Goal: Task Accomplishment & Management: Manage account settings

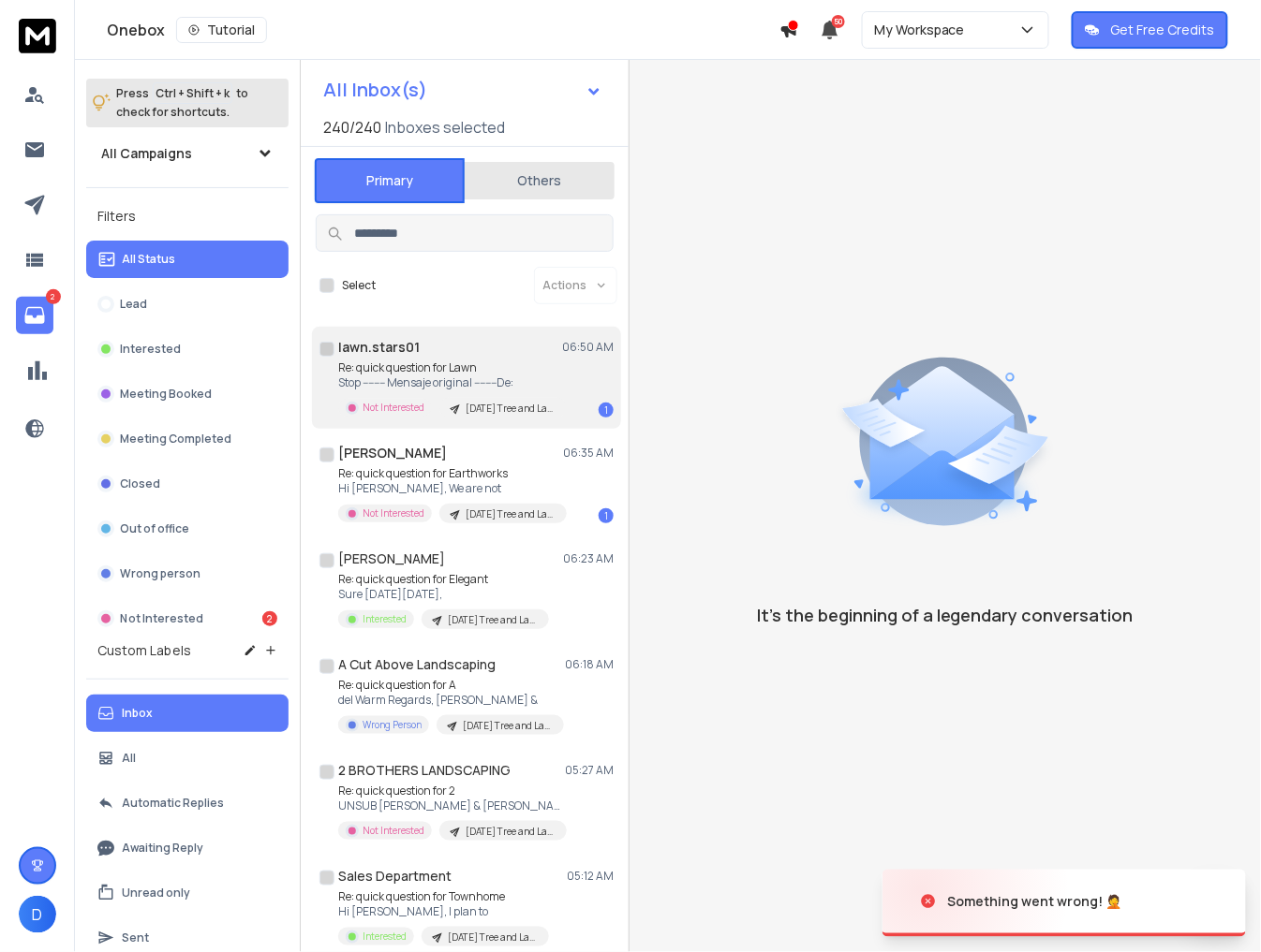
click at [500, 368] on p "Re: quick question for Lawn" at bounding box center [450, 368] width 225 height 15
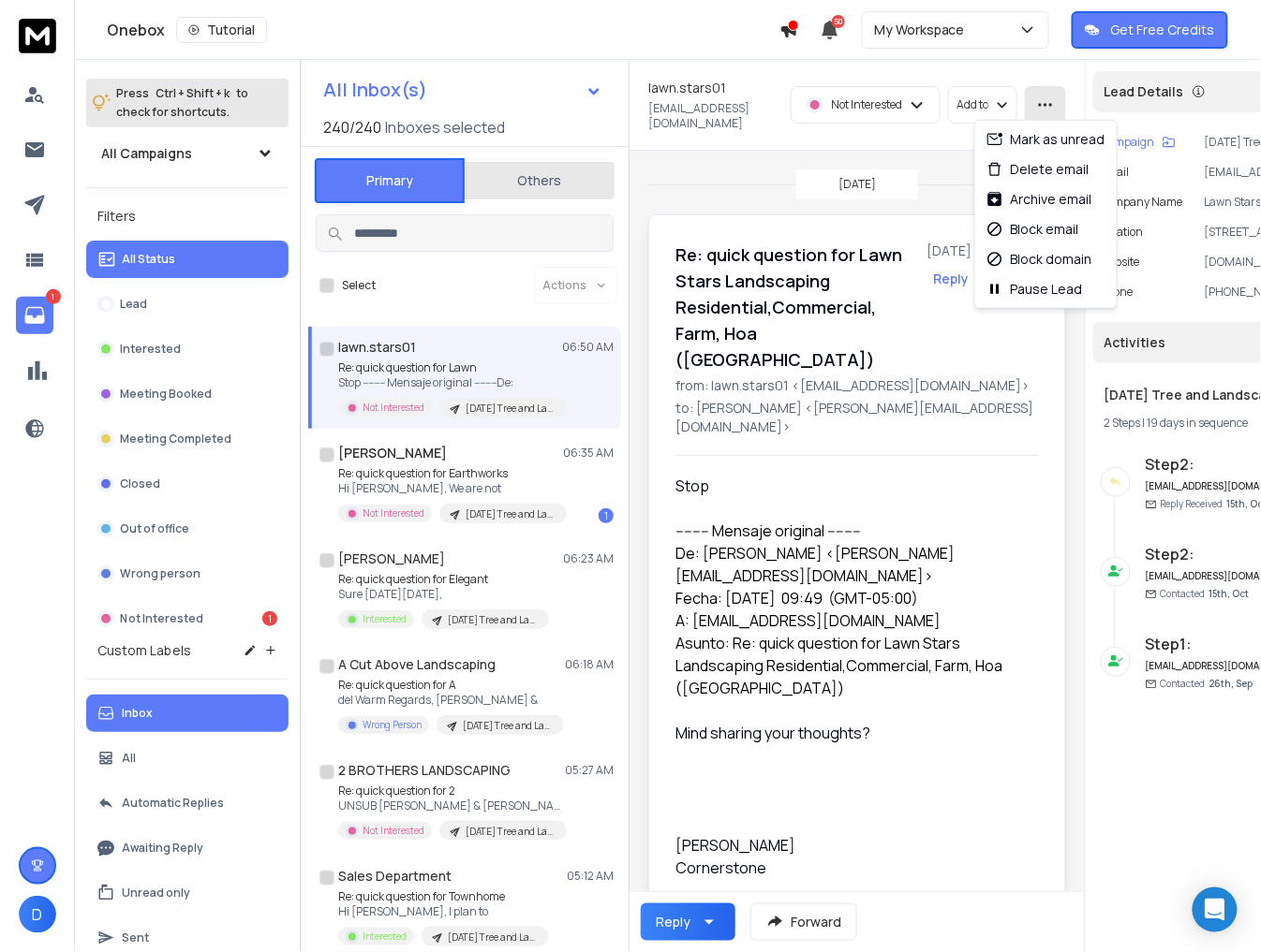
click at [1054, 97] on icon "button" at bounding box center [1044, 104] width 16 height 16
click at [1054, 226] on div "Block email" at bounding box center [1033, 228] width 93 height 18
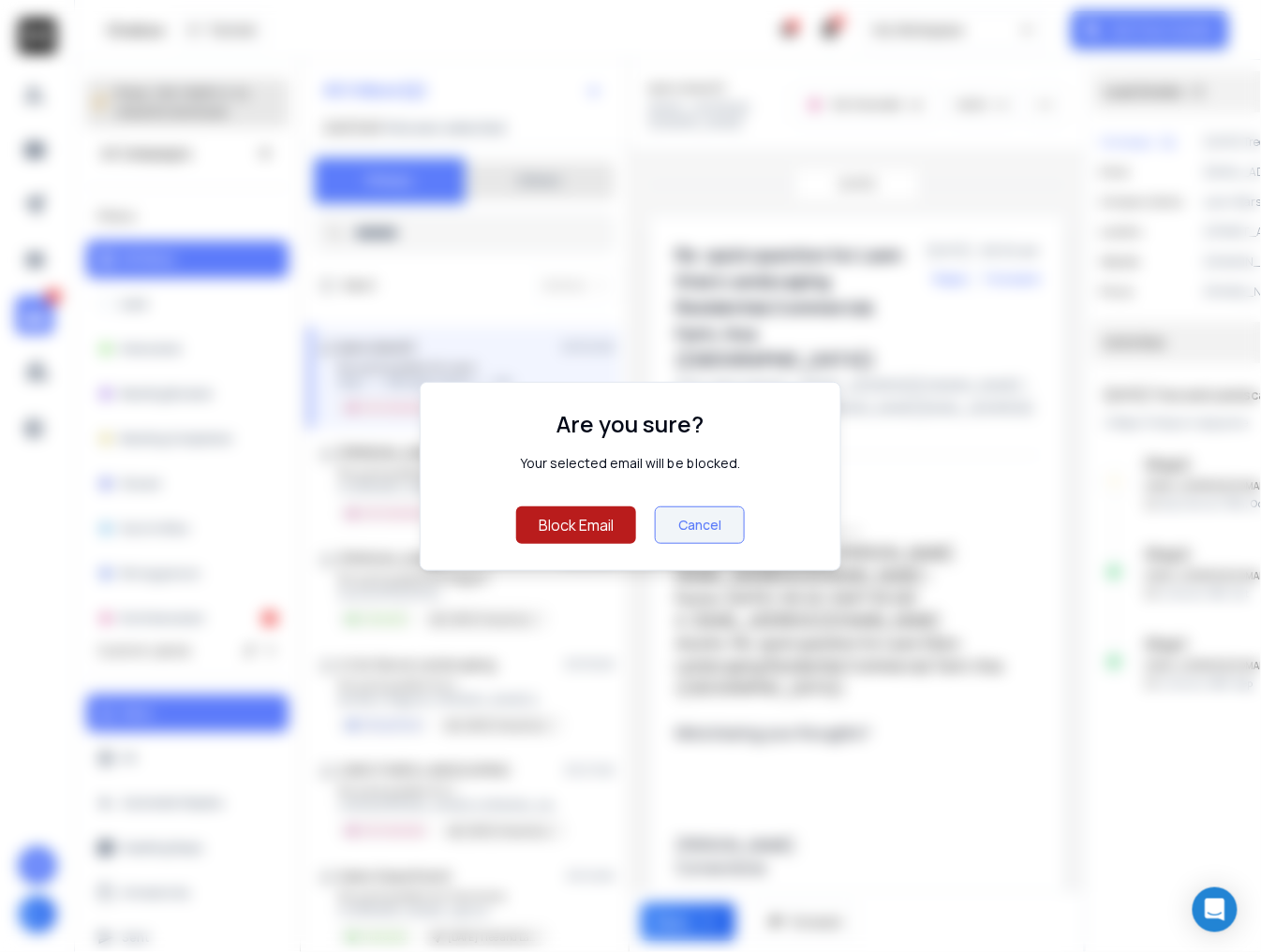
click at [610, 522] on button "Block Email" at bounding box center [576, 525] width 120 height 38
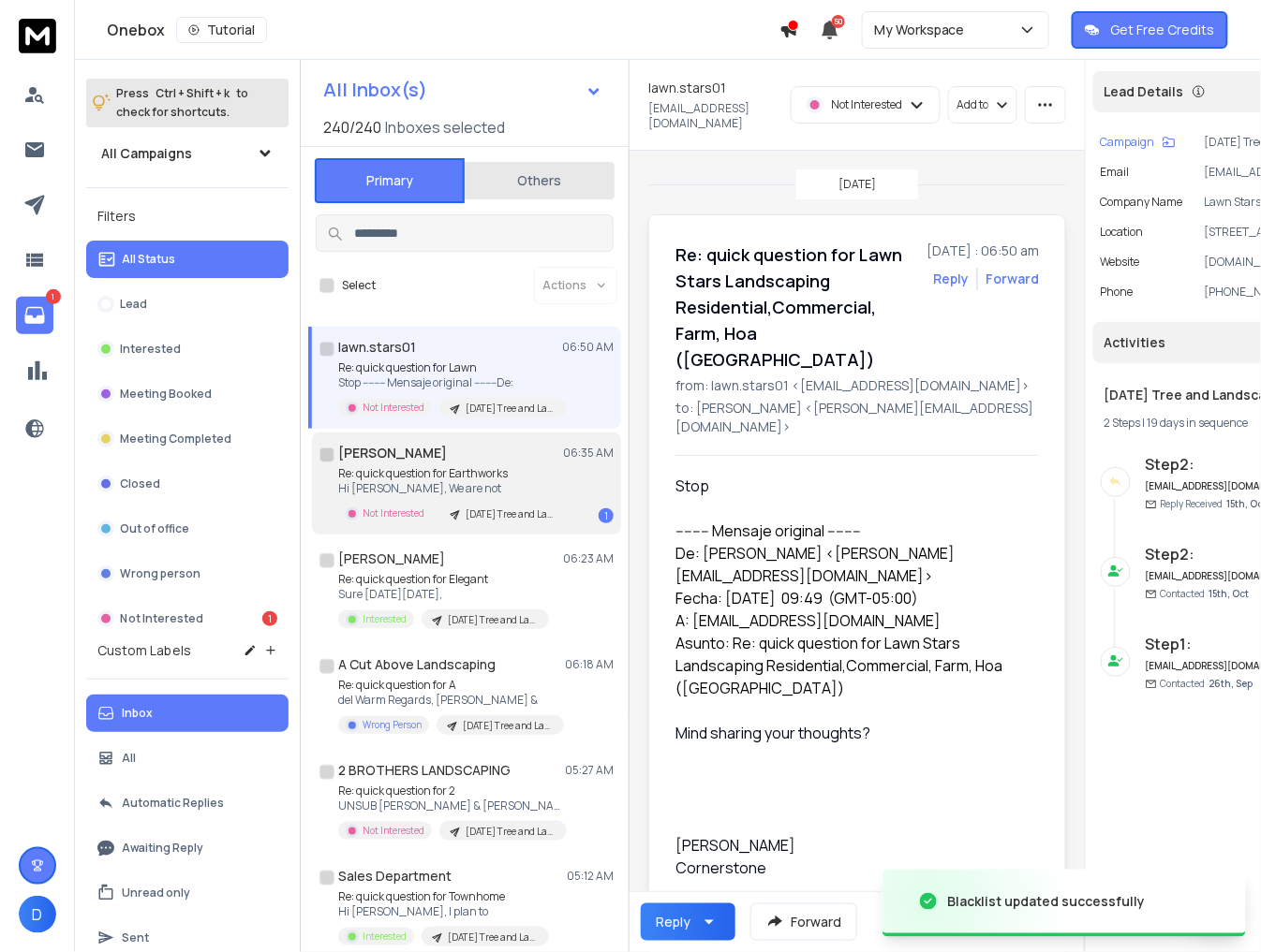
click at [497, 463] on div "[PERSON_NAME] 06:35 AM Re: quick question for Earthworks Hi [PERSON_NAME], We a…" at bounding box center [475, 484] width 276 height 79
